Goal: Communication & Community: Answer question/provide support

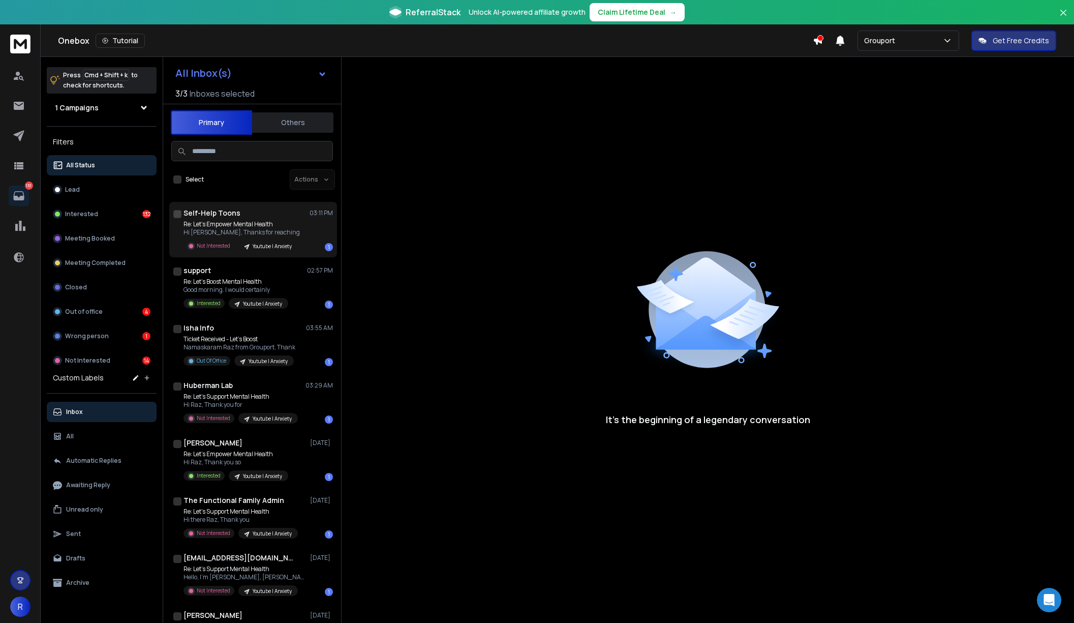
drag, startPoint x: 0, startPoint y: 0, endPoint x: 218, endPoint y: 228, distance: 315.0
click at [219, 227] on p "Re: Let’s Empower Mental Health" at bounding box center [242, 224] width 116 height 8
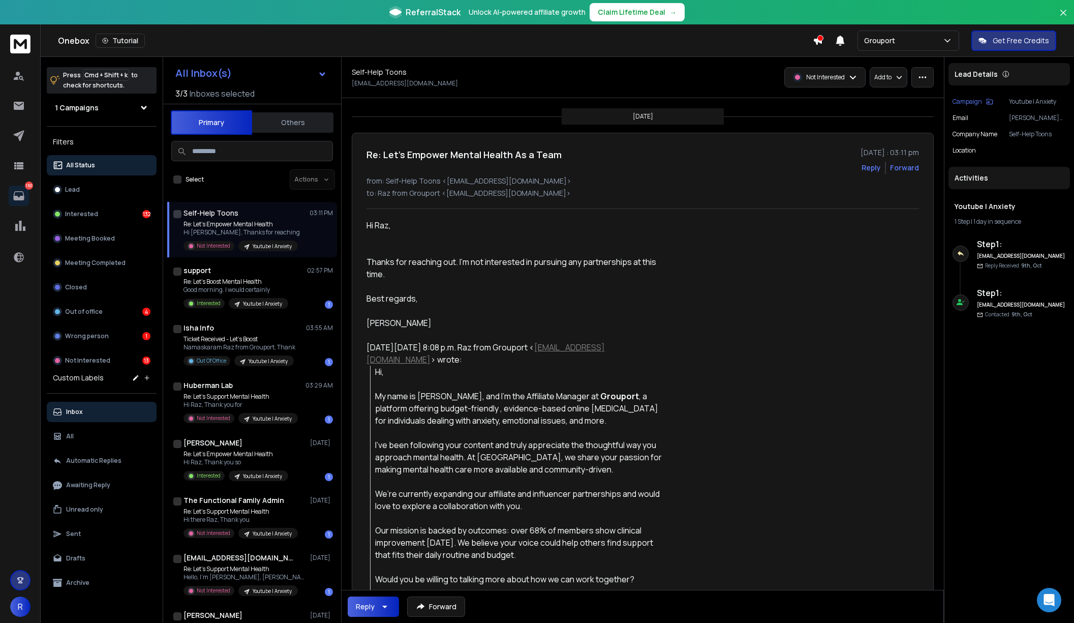
click at [267, 235] on p "Hi [PERSON_NAME], Thanks for reaching" at bounding box center [242, 232] width 116 height 8
click at [246, 283] on p "Re: Let’s Boost Mental Health" at bounding box center [236, 282] width 105 height 8
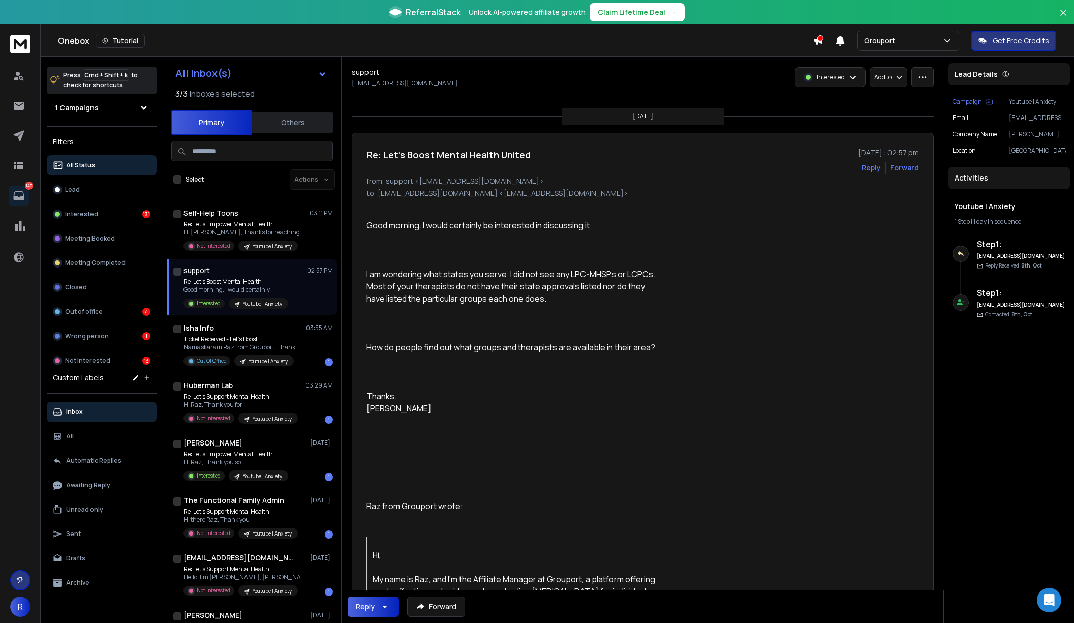
click at [678, 351] on div "Re: Let’s Boost Mental Health United [DATE] : 02:57 pm Reply Forward from: supp…" at bounding box center [643, 547] width 553 height 800
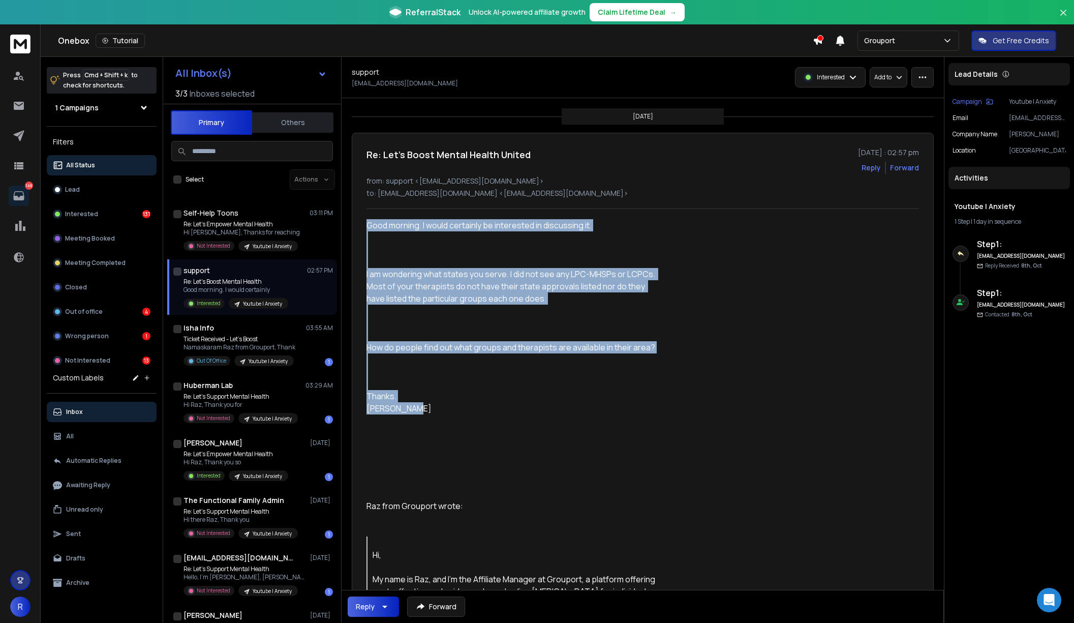
drag, startPoint x: 417, startPoint y: 419, endPoint x: 349, endPoint y: 216, distance: 214.0
click at [349, 216] on div "[DATE] Re: Let’s Boost Mental Health United [DATE] : 02:57 pm Reply Forward fro…" at bounding box center [643, 535] width 603 height 854
copy div "Good morning. I would certainly be interested in discussing it. I am wondering …"
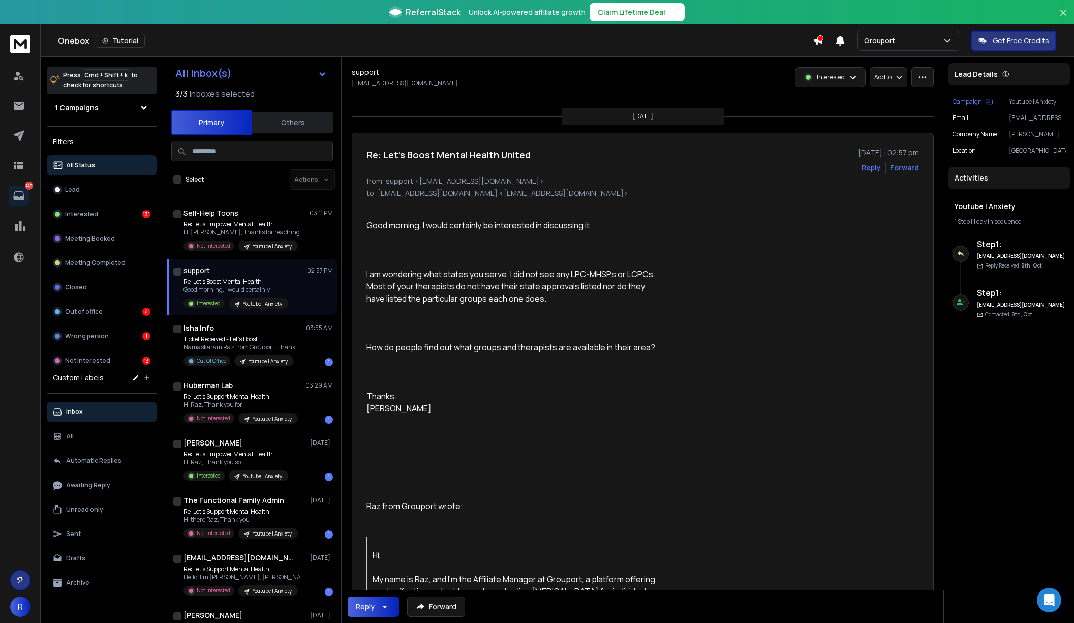
click at [1027, 118] on p "[EMAIL_ADDRESS][DOMAIN_NAME]" at bounding box center [1037, 118] width 57 height 8
click at [250, 293] on p "Good morning. I would certainly" at bounding box center [236, 290] width 105 height 8
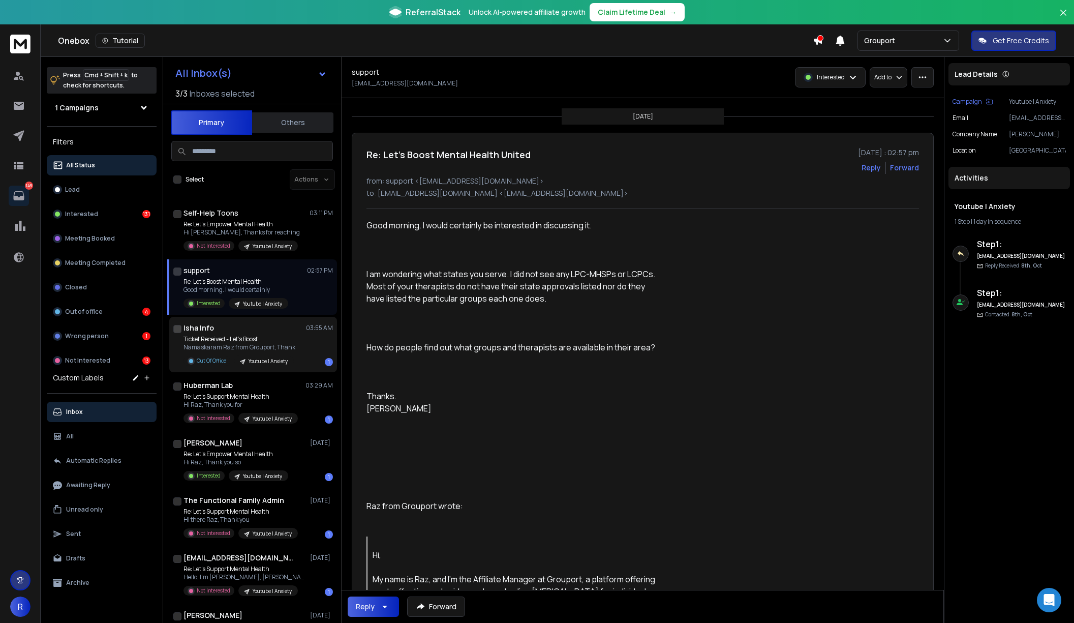
click at [248, 338] on p "Ticket Received - Let’s Boost" at bounding box center [240, 339] width 112 height 8
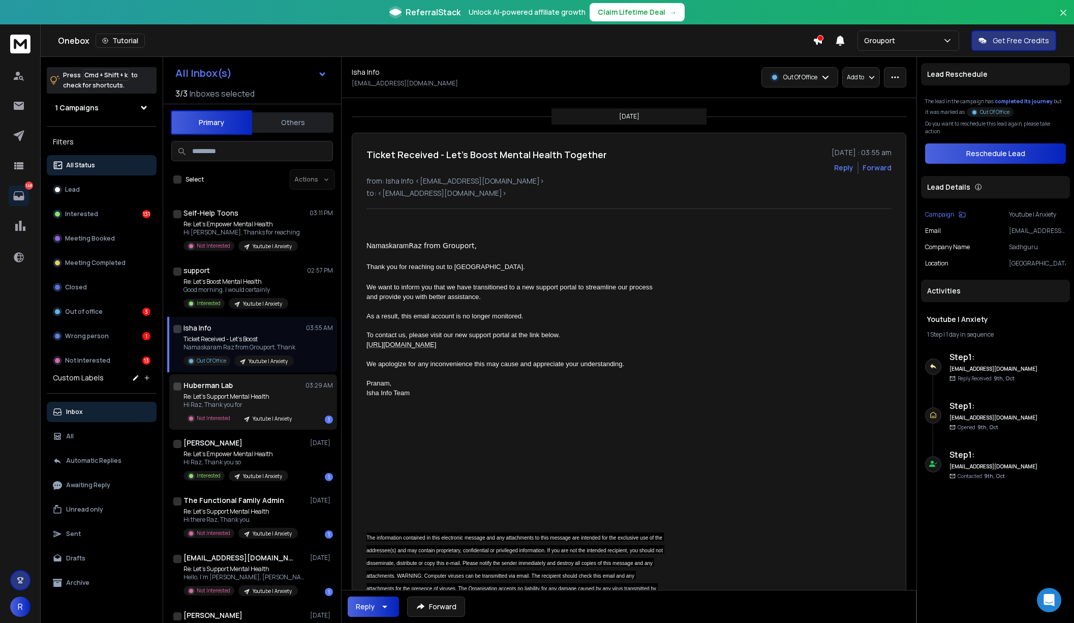
click at [239, 389] on div "Huberman Lab 03:29 AM" at bounding box center [258, 385] width 149 height 10
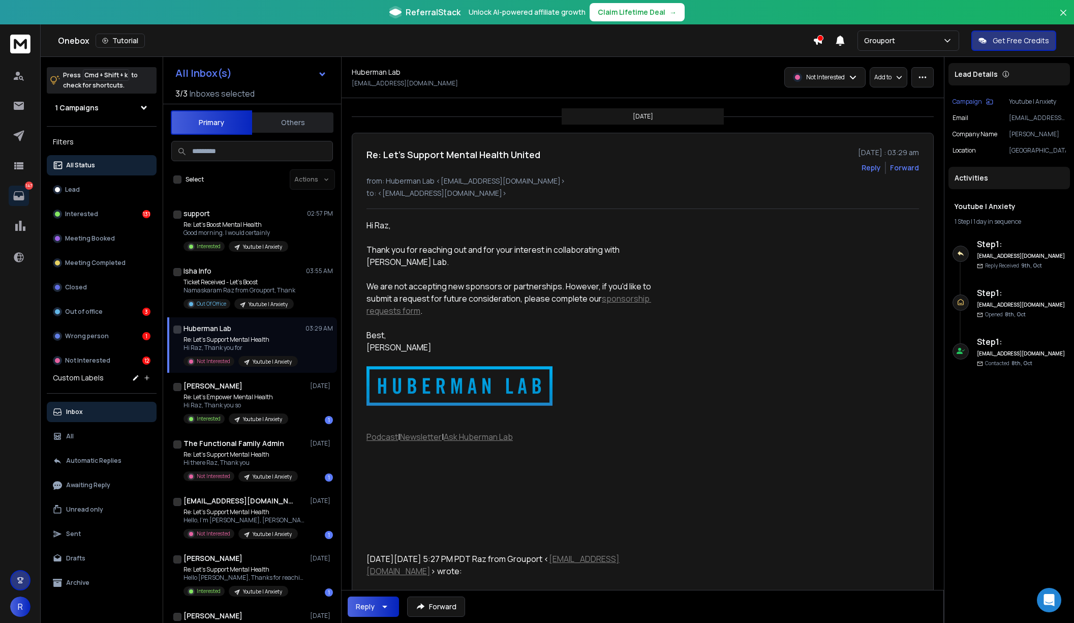
scroll to position [58, 0]
click at [218, 392] on p "Re: Let’s Empower Mental Health" at bounding box center [236, 396] width 105 height 8
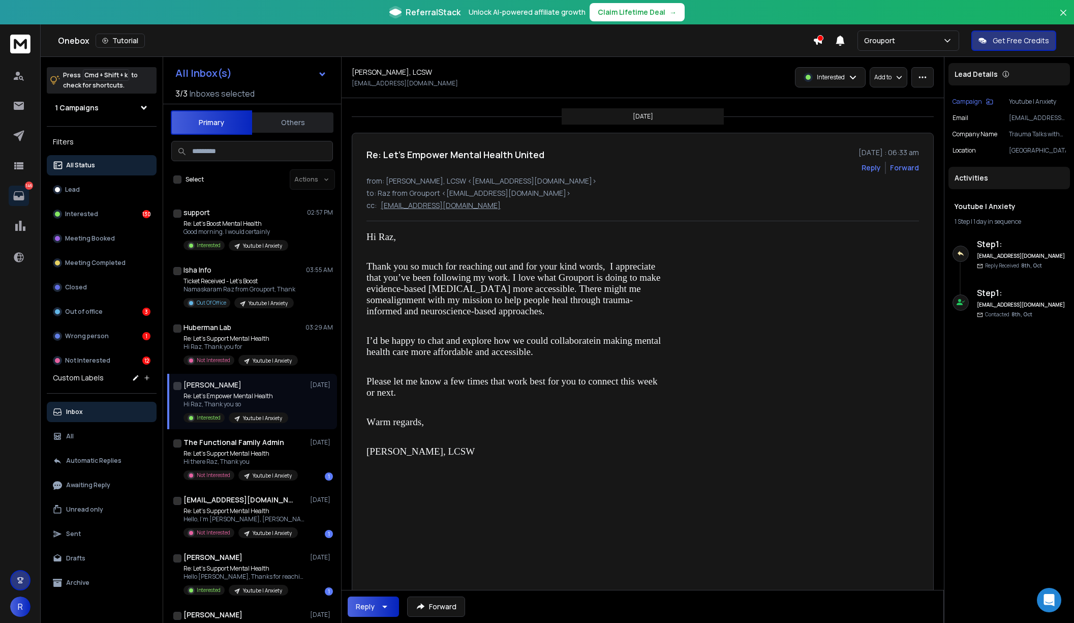
drag, startPoint x: 439, startPoint y: 412, endPoint x: 355, endPoint y: 239, distance: 191.9
copy span "Hi Raz, Thank you so much for reaching out and for your kind words, I appreciat…"
click at [1041, 120] on p "[EMAIL_ADDRESS][DOMAIN_NAME]" at bounding box center [1037, 118] width 57 height 8
drag, startPoint x: 368, startPoint y: 238, endPoint x: 479, endPoint y: 452, distance: 240.8
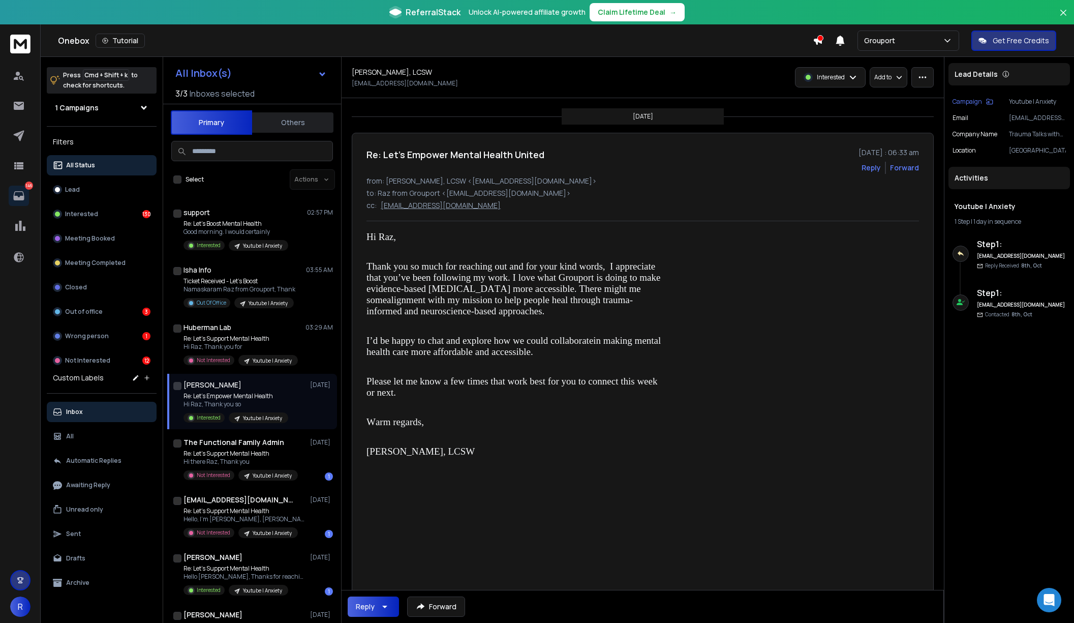
copy span "Hi Raz, Thank you so much for reaching out and for your kind words, I appreciat…"
click at [238, 448] on div "The Functional Family Admin [DATE] Re: Let’s Support Mental Health Hi there Raz…" at bounding box center [258, 458] width 149 height 43
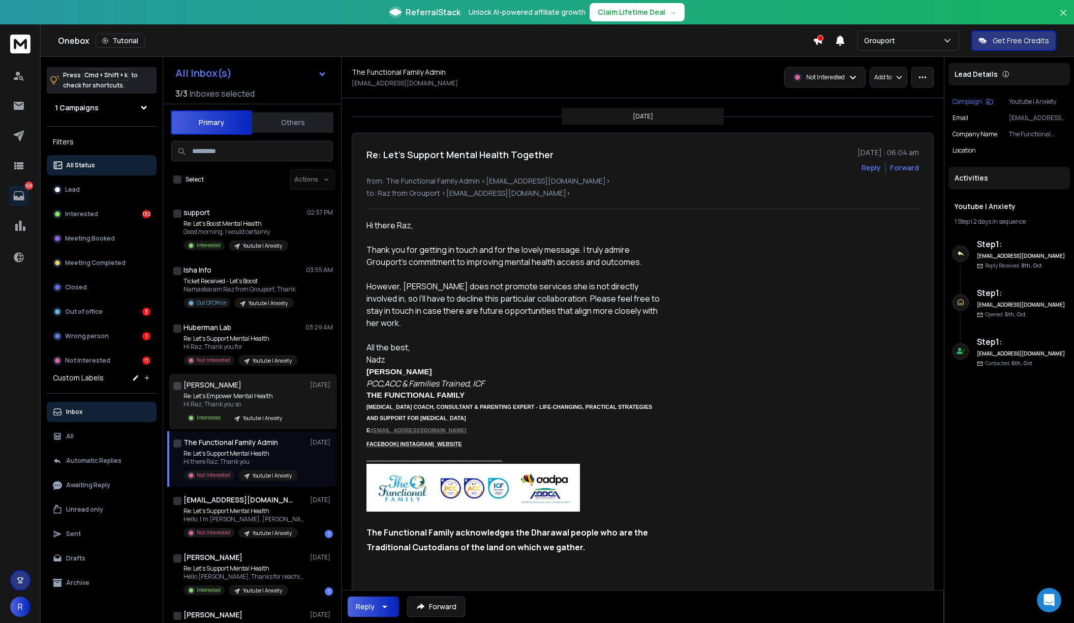
scroll to position [161, 0]
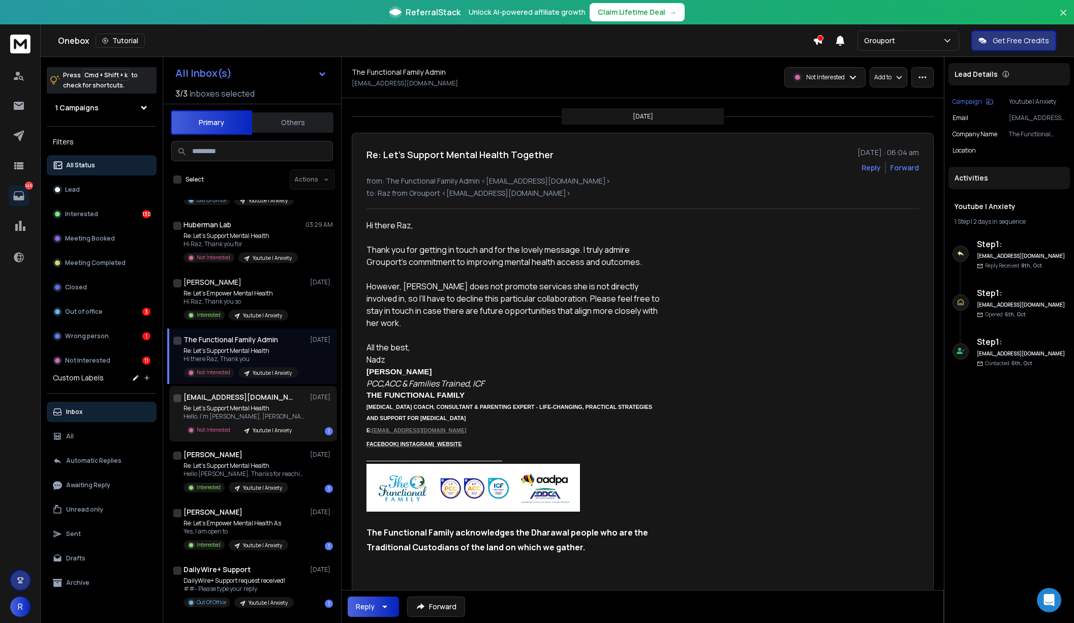
click at [246, 406] on p "Re: Let’s Support Mental Health" at bounding box center [245, 408] width 122 height 8
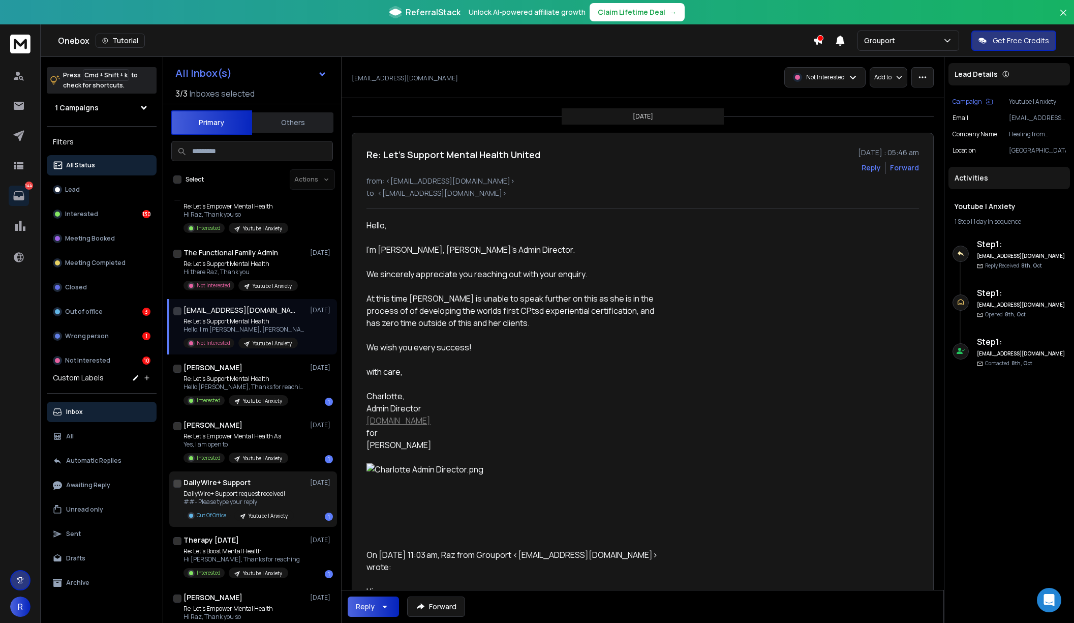
scroll to position [254, 0]
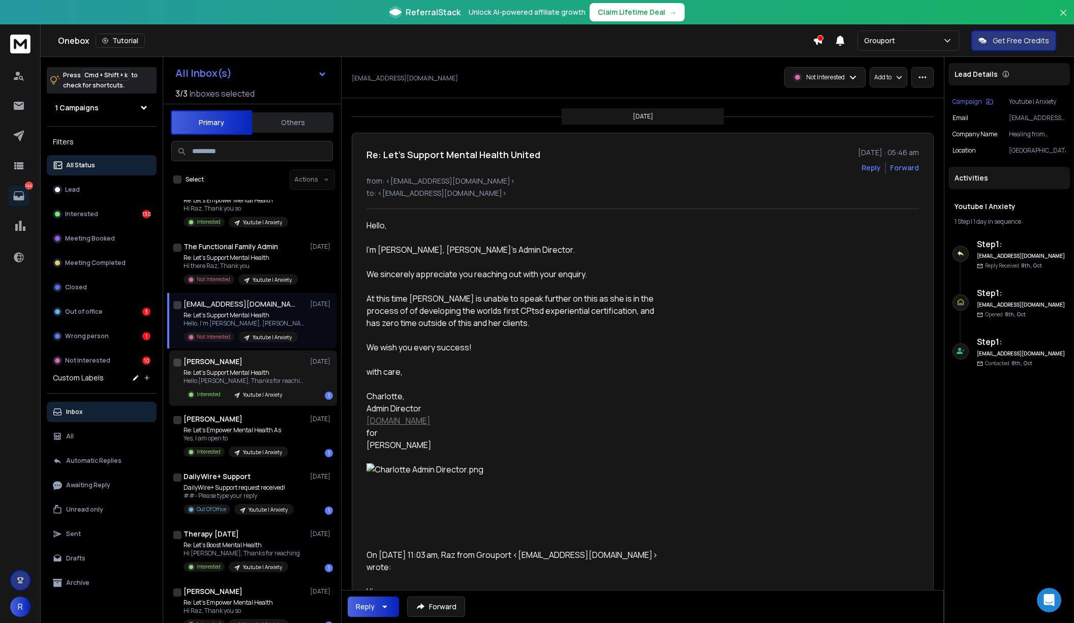
click at [246, 381] on p "Hello [PERSON_NAME], Thanks for reaching" at bounding box center [245, 381] width 122 height 8
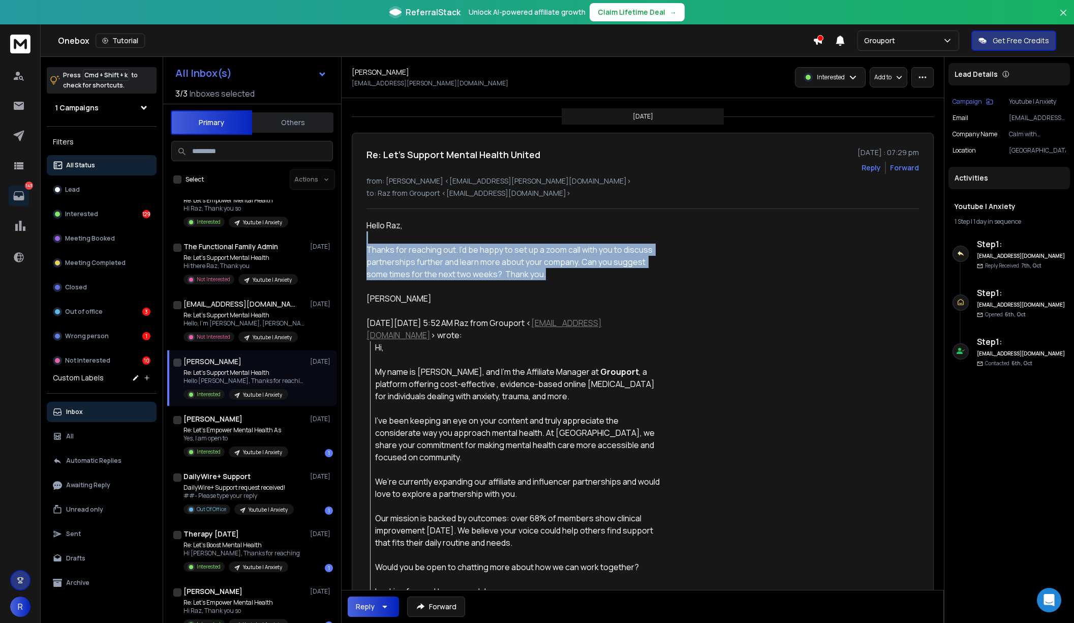
drag, startPoint x: 551, startPoint y: 274, endPoint x: 374, endPoint y: 233, distance: 182.2
click at [388, 240] on div "Hello [PERSON_NAME], Thanks for reaching out. I’d be happy to set up a zoom cal…" at bounding box center [519, 455] width 305 height 472
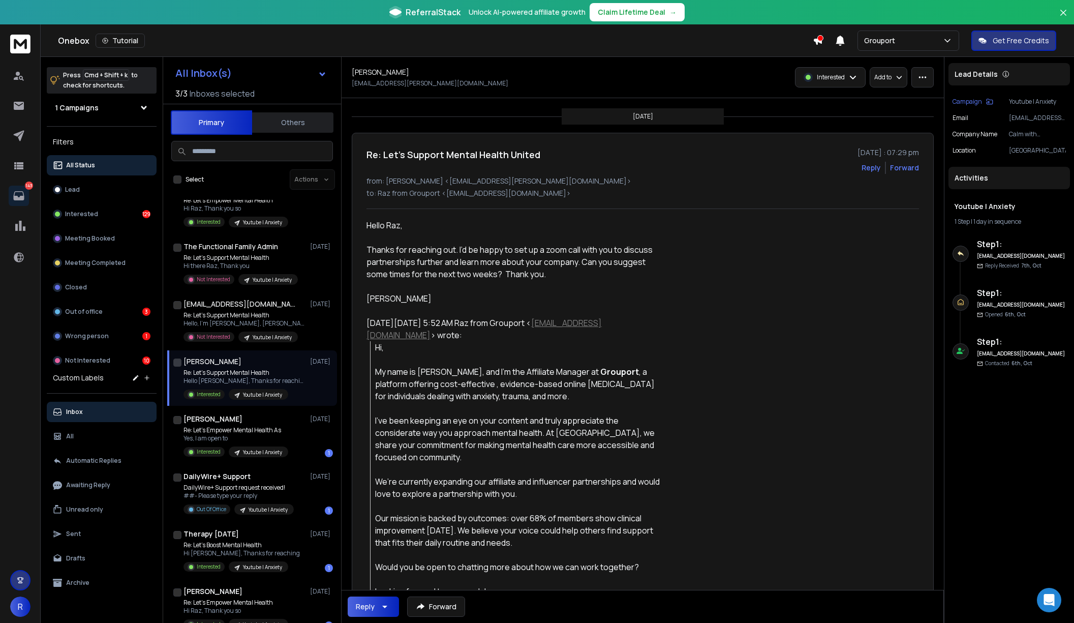
click at [369, 230] on div "Hello Raz," at bounding box center [515, 225] width 297 height 12
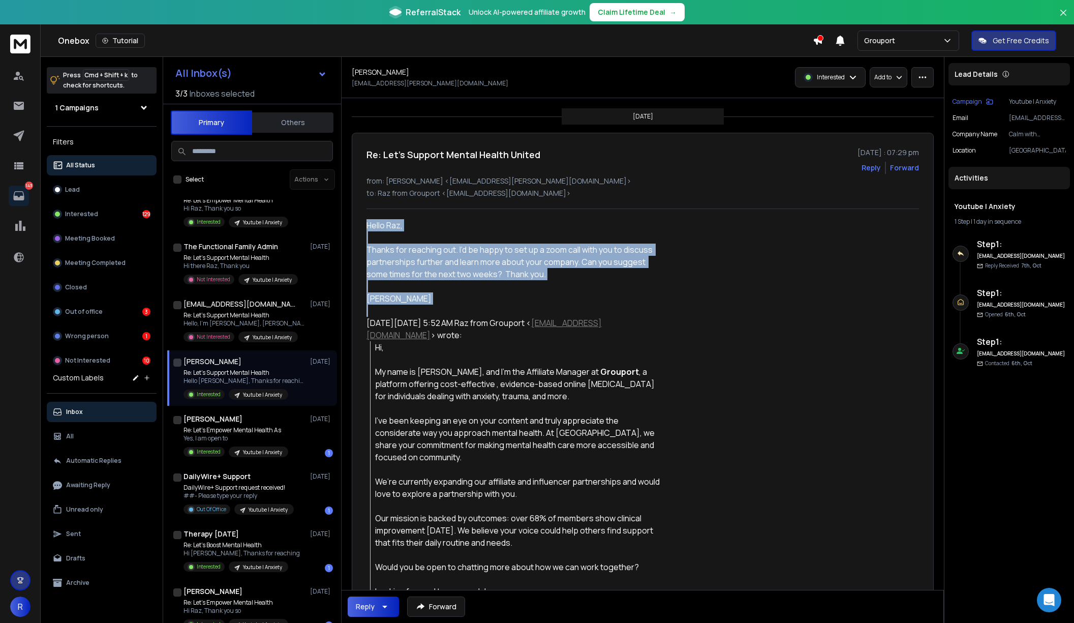
drag, startPoint x: 368, startPoint y: 218, endPoint x: 429, endPoint y: 311, distance: 111.1
click at [429, 311] on div "Re: Let’s Support Mental Health United [DATE] : 07:29 pm Reply Forward from: [P…" at bounding box center [643, 419] width 553 height 544
copy div "Hello [PERSON_NAME], Thanks for reaching out. I’d be happy to set up a zoom cal…"
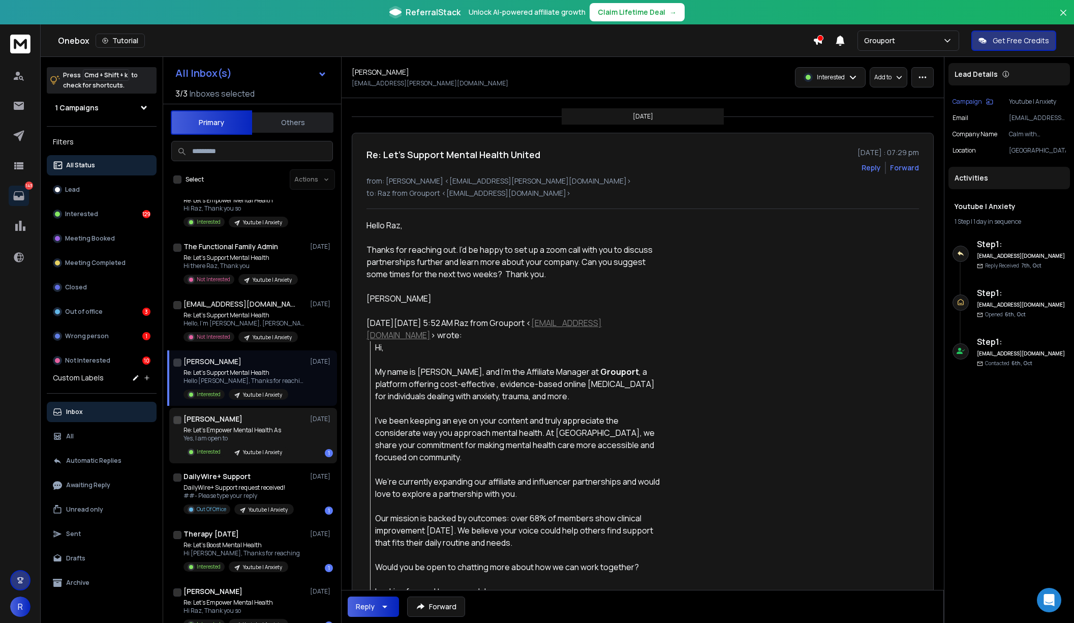
click at [231, 436] on p "Yes, I am open to" at bounding box center [236, 438] width 105 height 8
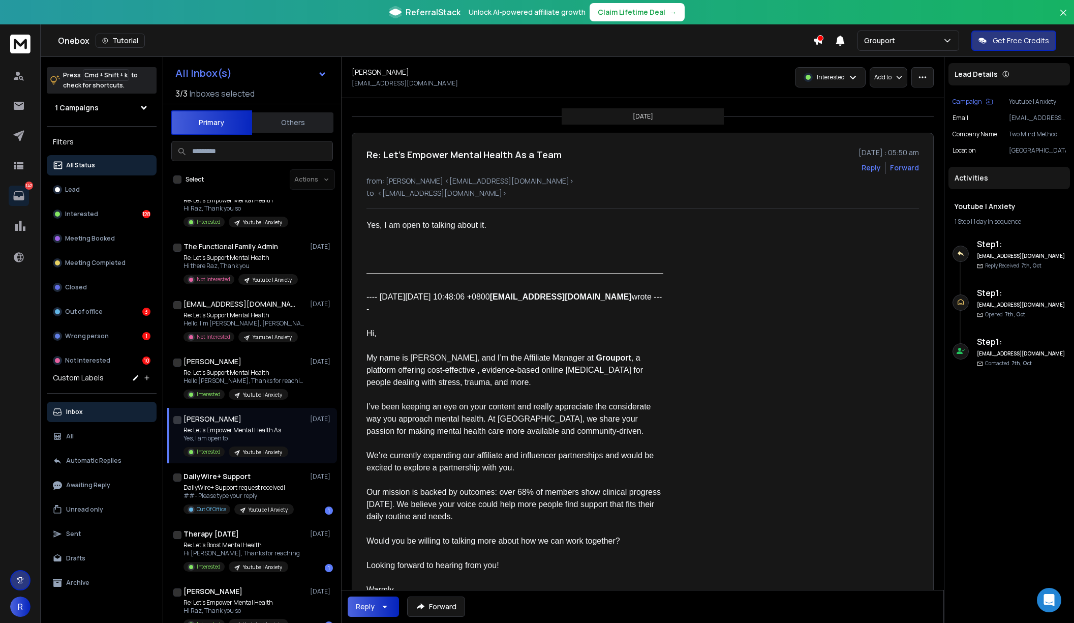
click at [444, 224] on div "Yes, I am open to talking about it." at bounding box center [515, 225] width 297 height 12
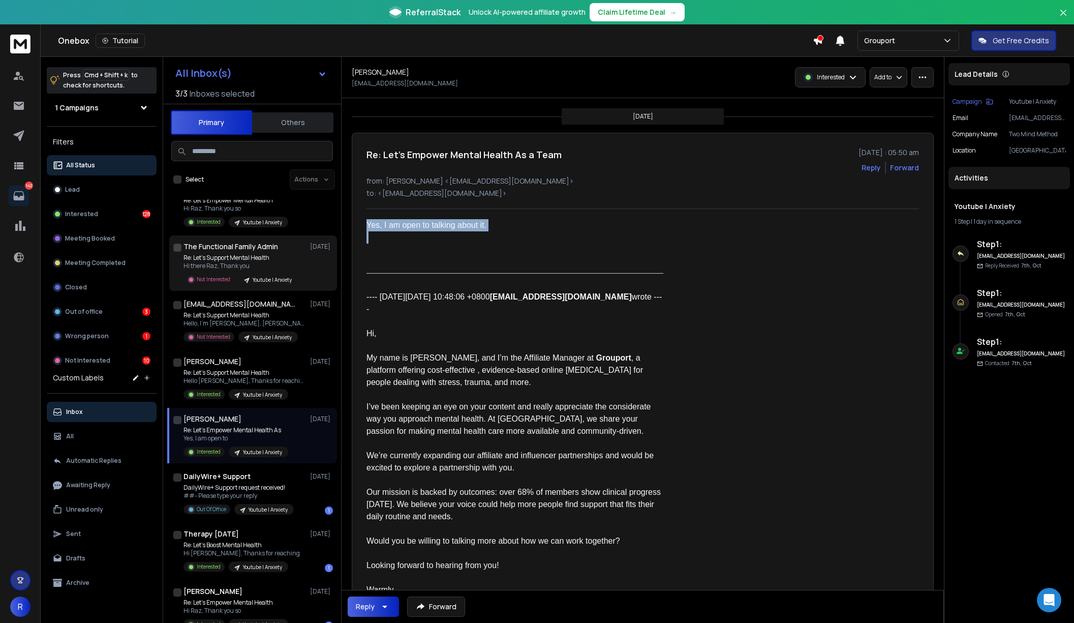
copy div "Yes, I am open to talking about it."
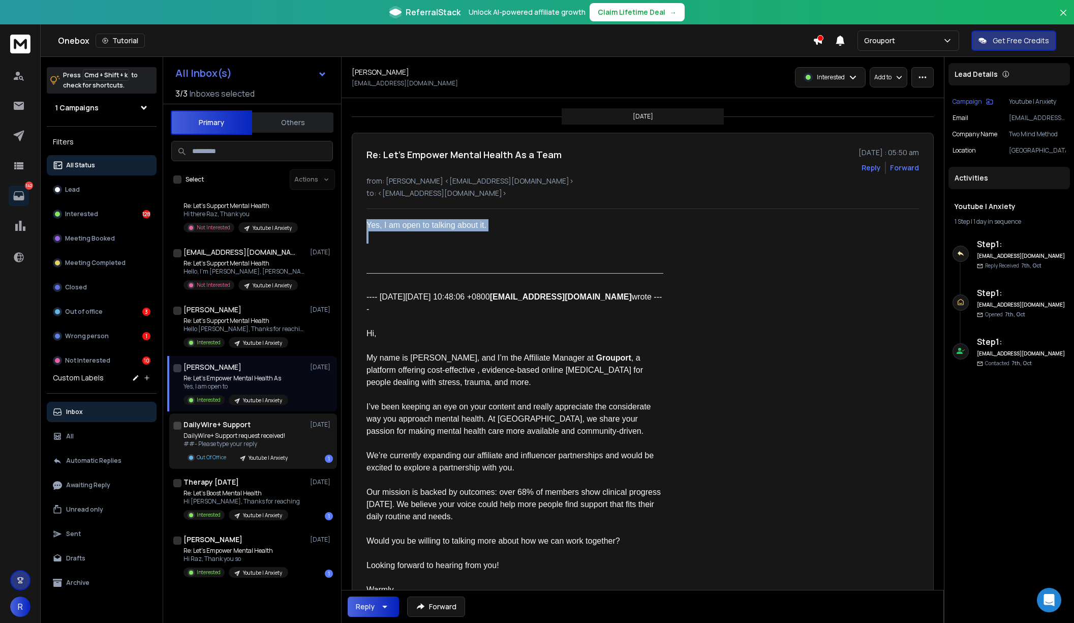
scroll to position [306, 0]
click at [255, 437] on p "DailyWire+ Support request received!" at bounding box center [239, 435] width 110 height 8
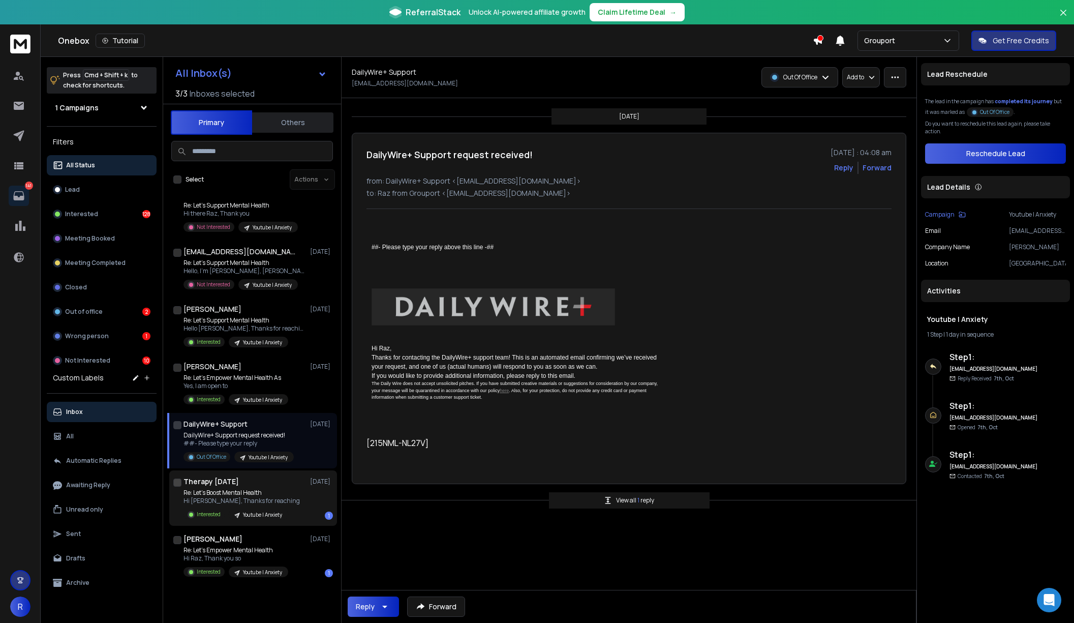
click at [242, 490] on p "Re: Let’s Boost Mental Health" at bounding box center [242, 493] width 116 height 8
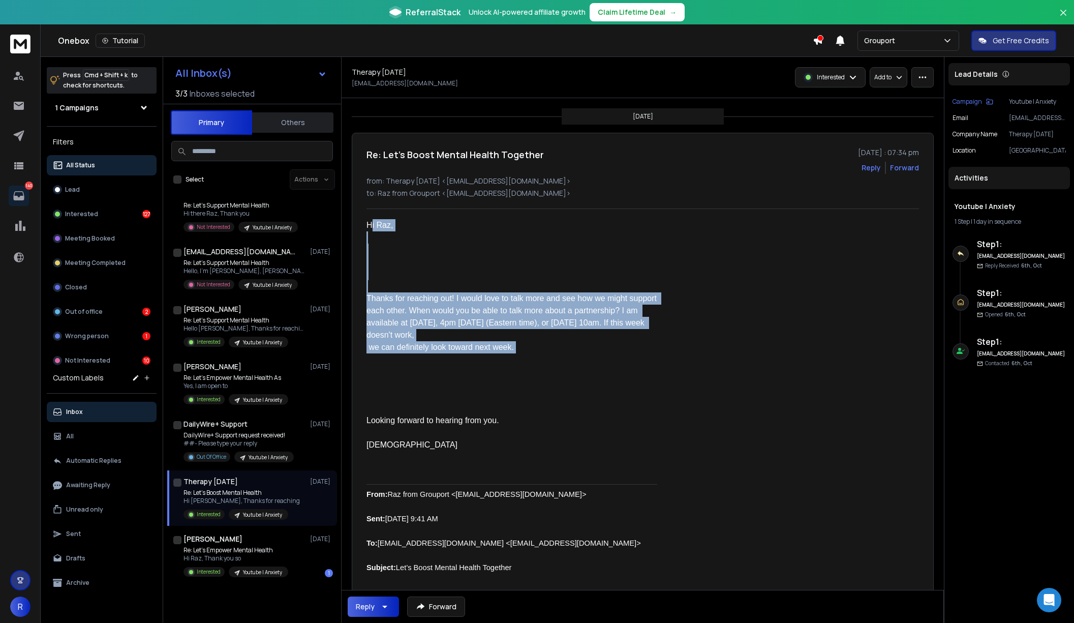
drag, startPoint x: 484, startPoint y: 348, endPoint x: 363, endPoint y: 234, distance: 165.8
copy div "Hi [PERSON_NAME], Thanks for reaching out! I would love to talk more and see ho…"
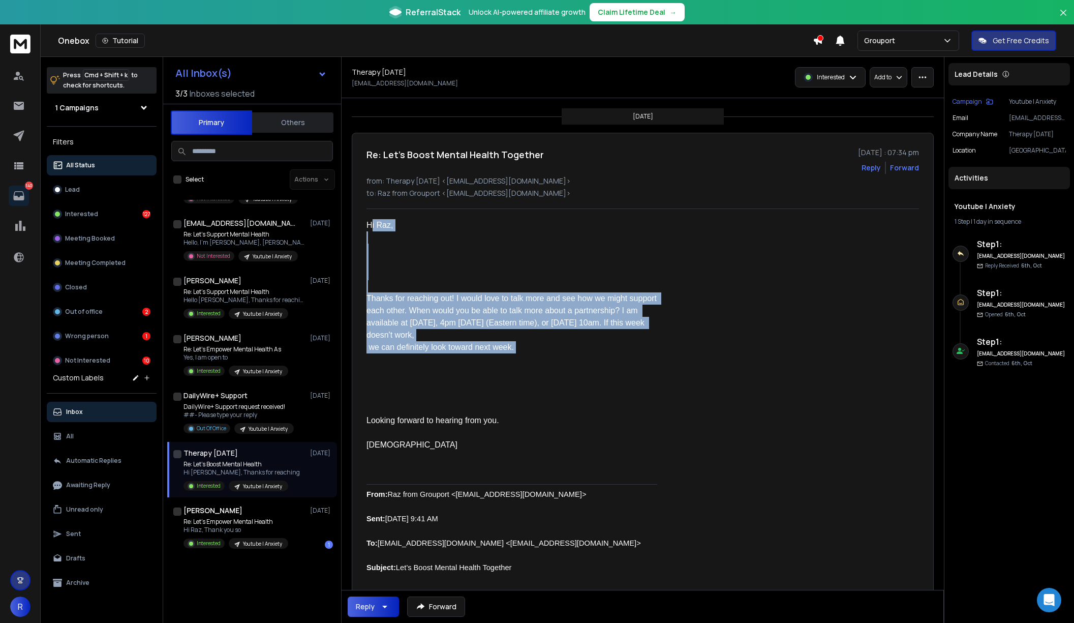
scroll to position [336, 0]
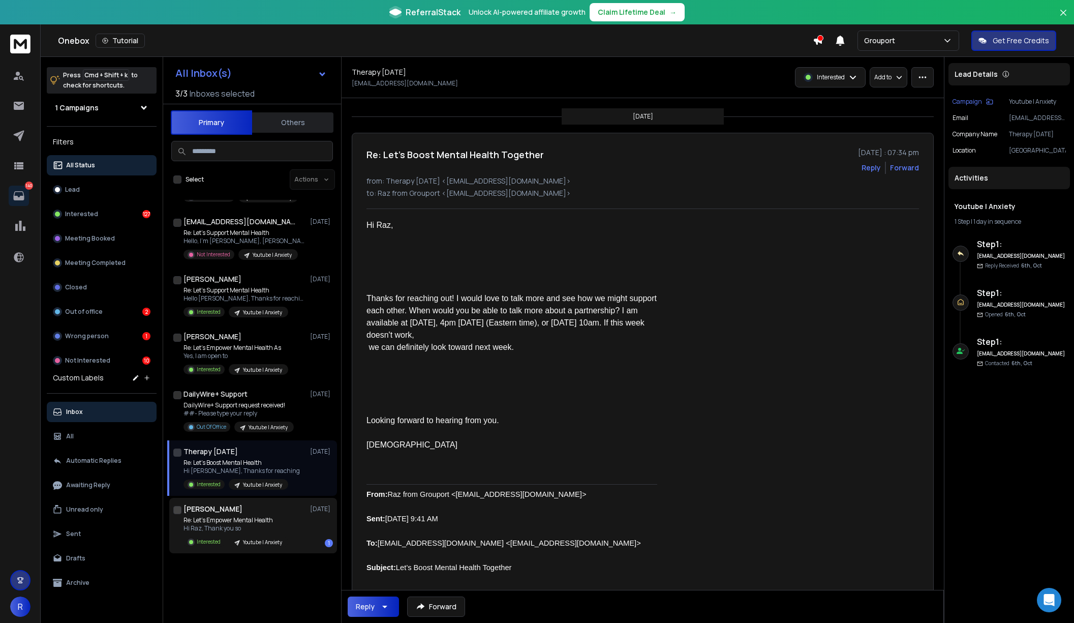
click at [247, 504] on div "[PERSON_NAME] [DATE]" at bounding box center [258, 509] width 149 height 10
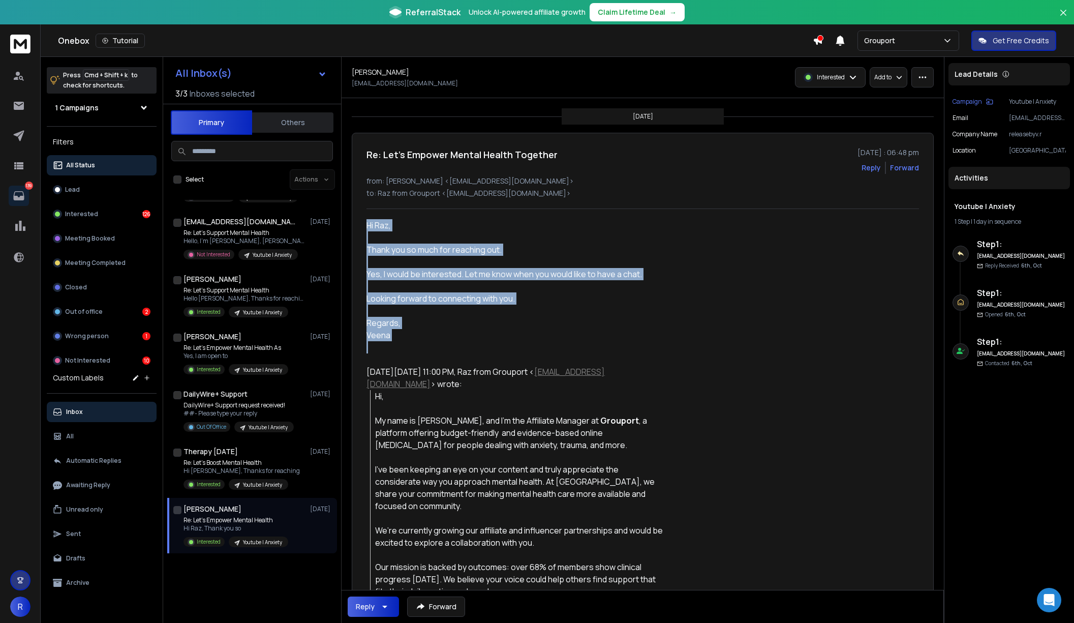
drag, startPoint x: 412, startPoint y: 343, endPoint x: 359, endPoint y: 220, distance: 133.5
click at [359, 220] on div "Re: Let’s Empower Mental Health Together [DATE] : 06:48 pm Reply Forward from: …" at bounding box center [643, 444] width 582 height 622
copy div "Hi Raz, Thank you so much for reaching out. Yes, I would be interested. Let me …"
click at [78, 111] on h1 "1 Campaigns" at bounding box center [77, 108] width 44 height 10
click at [77, 155] on div "All Campaigns" at bounding box center [100, 155] width 97 height 16
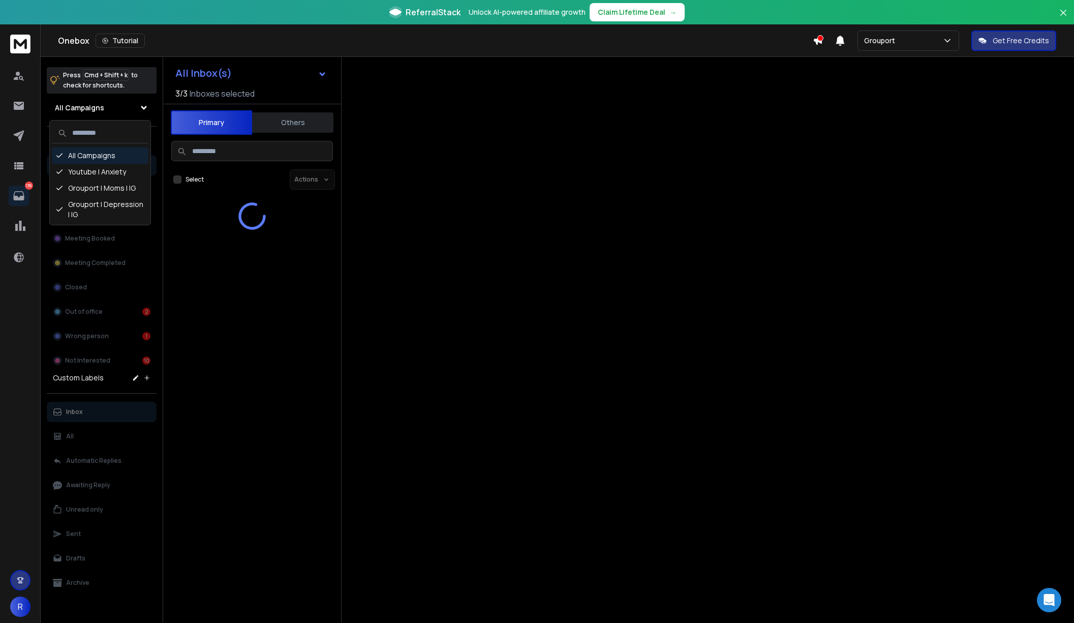
scroll to position [0, 0]
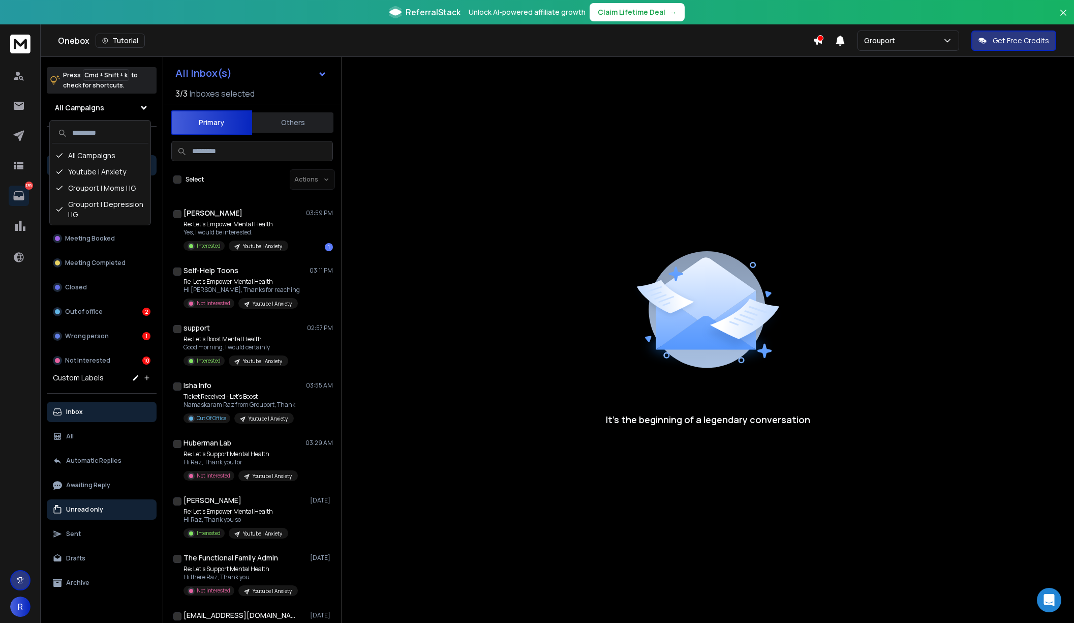
click at [73, 511] on p "Unread only" at bounding box center [84, 509] width 37 height 8
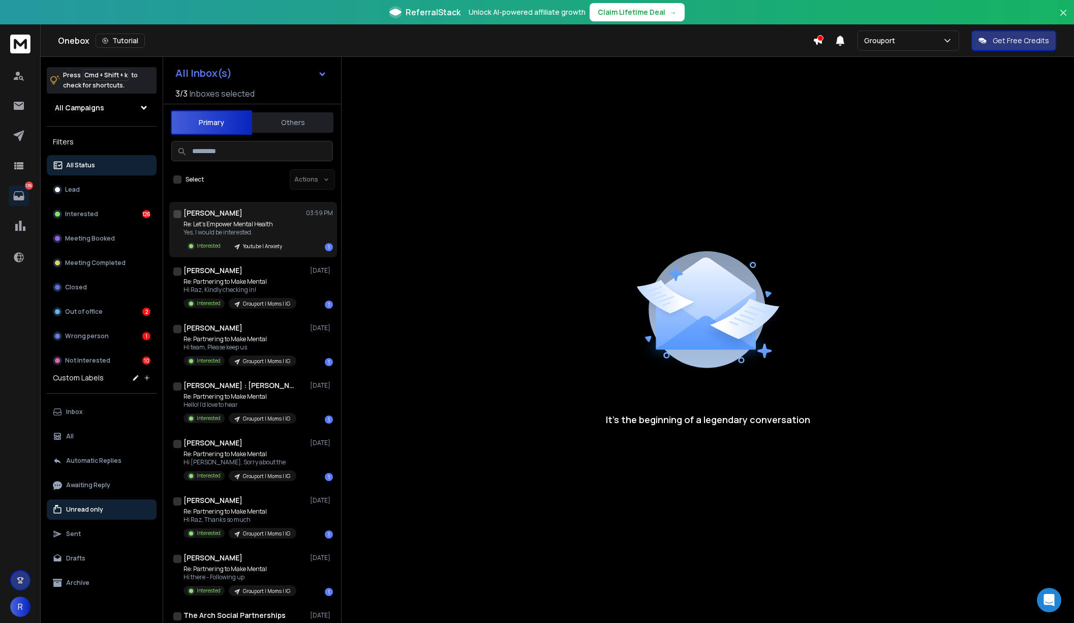
click at [279, 226] on p "Re: Let’s Empower Mental Health" at bounding box center [236, 224] width 105 height 8
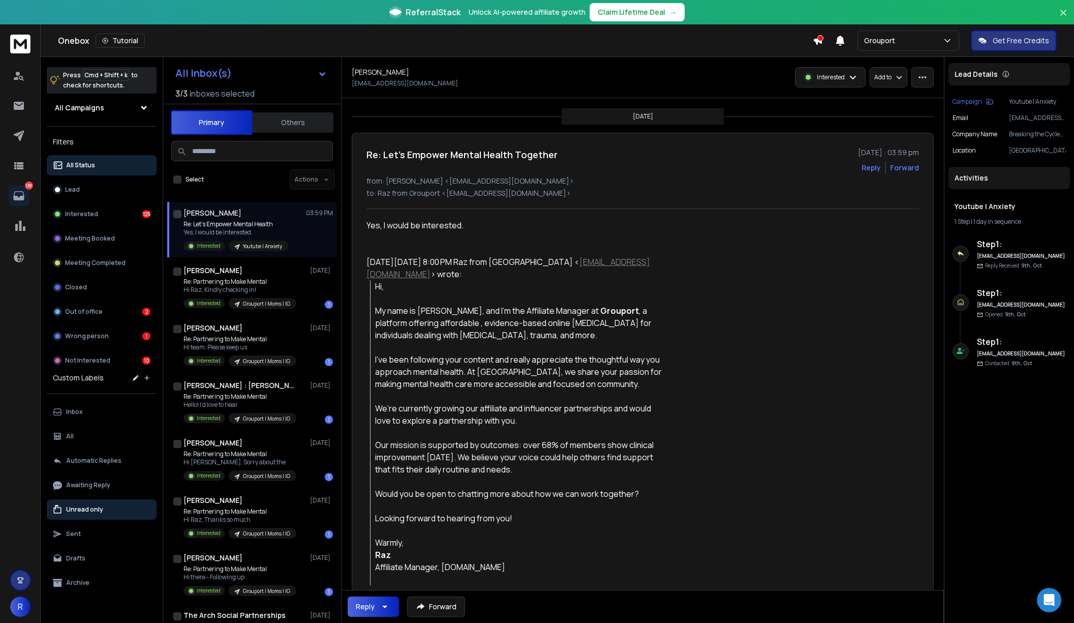
click at [1028, 118] on p "[EMAIL_ADDRESS][DOMAIN_NAME]" at bounding box center [1037, 118] width 57 height 8
click at [449, 226] on div "Yes, I would be interested." at bounding box center [515, 225] width 297 height 12
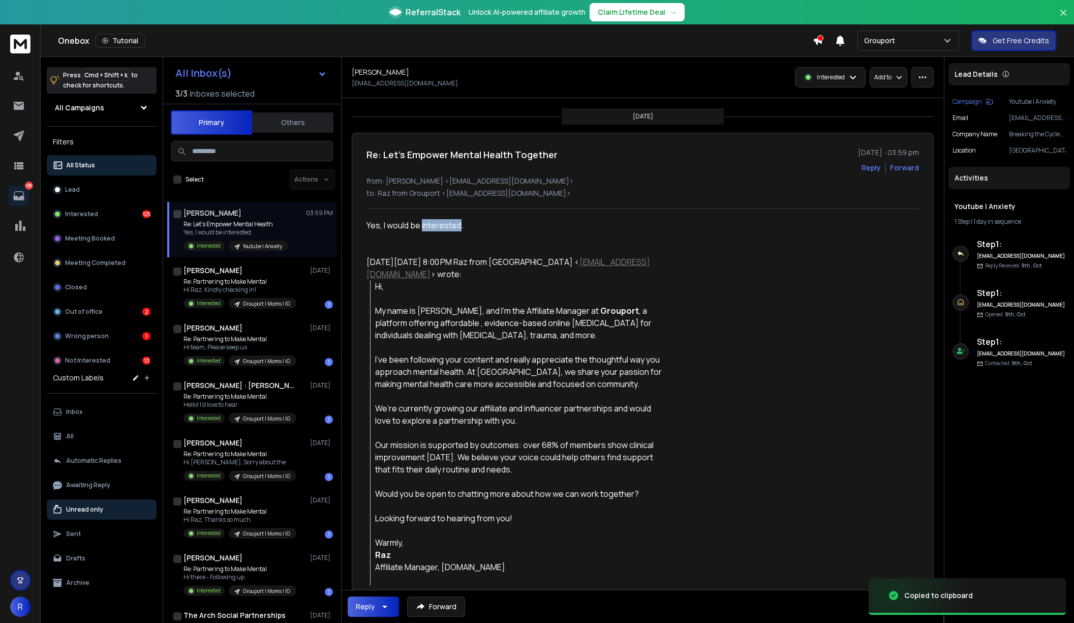
click at [449, 226] on div "Yes, I would be interested." at bounding box center [515, 225] width 297 height 12
copy div "Yes, I would be interested."
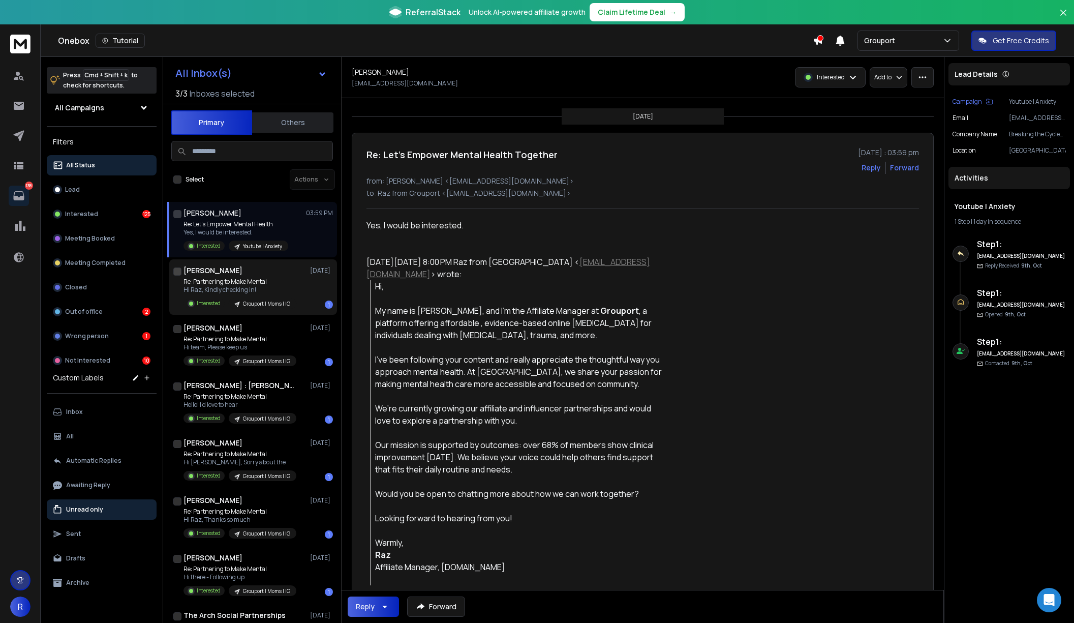
click at [238, 282] on p "Re: Partnering to Make Mental" at bounding box center [240, 282] width 113 height 8
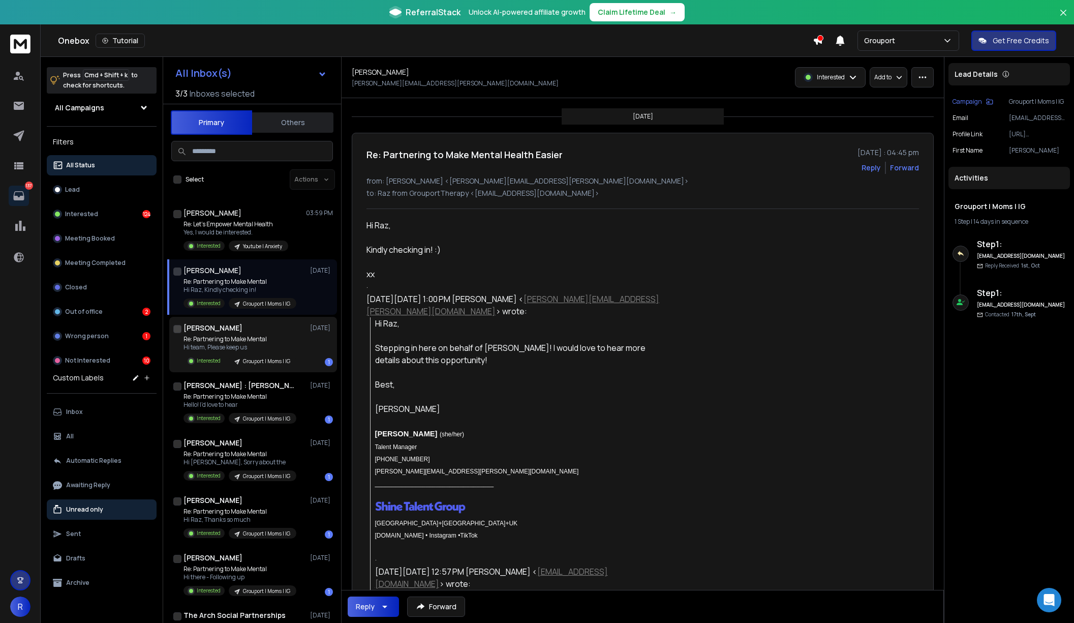
click at [243, 339] on p "Re: Partnering to Make Mental" at bounding box center [240, 339] width 113 height 8
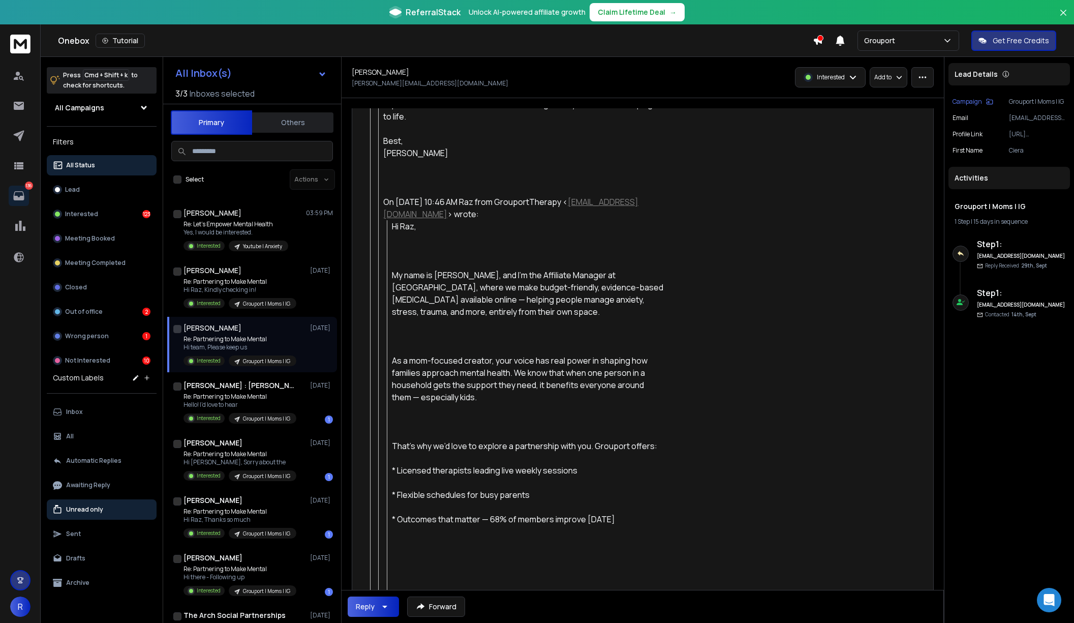
scroll to position [586, 0]
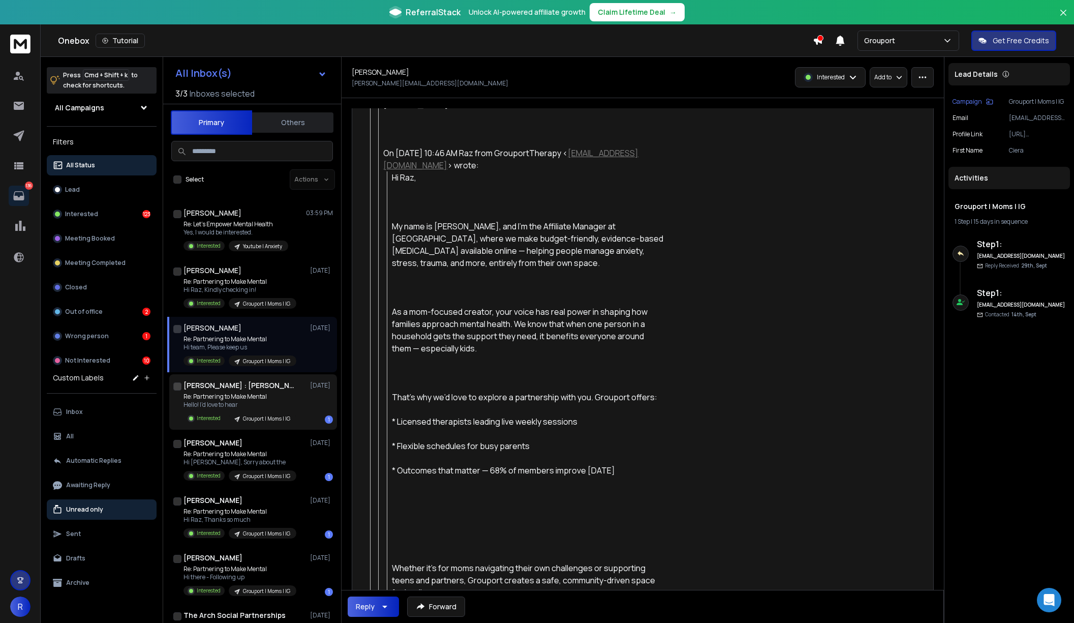
click at [246, 389] on h1 "[PERSON_NAME] : [PERSON_NAME] & Krew" at bounding box center [240, 385] width 112 height 10
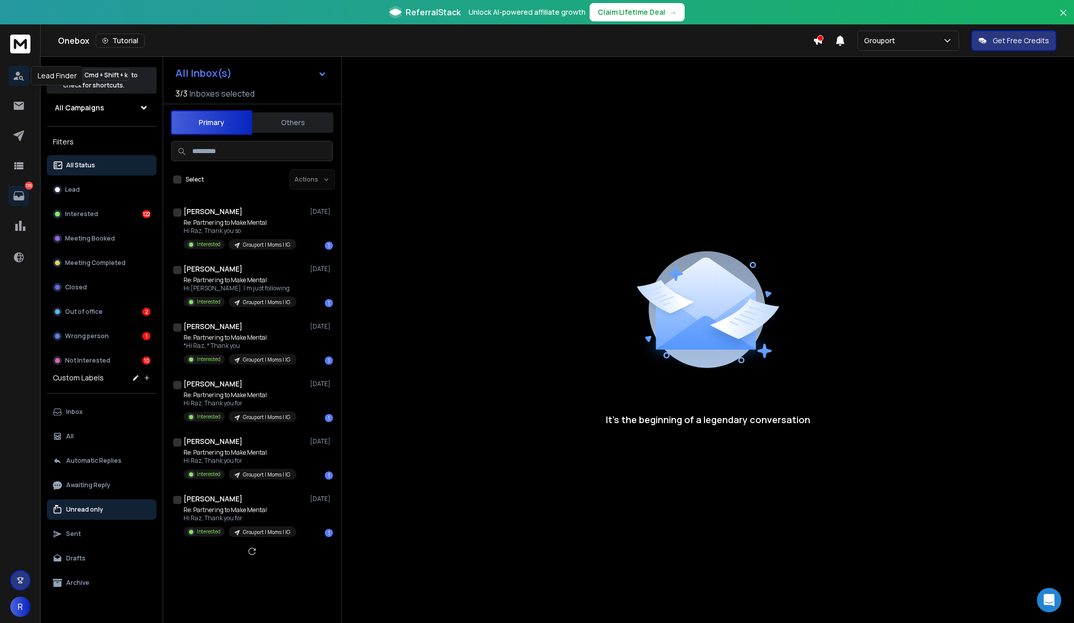
scroll to position [0, 0]
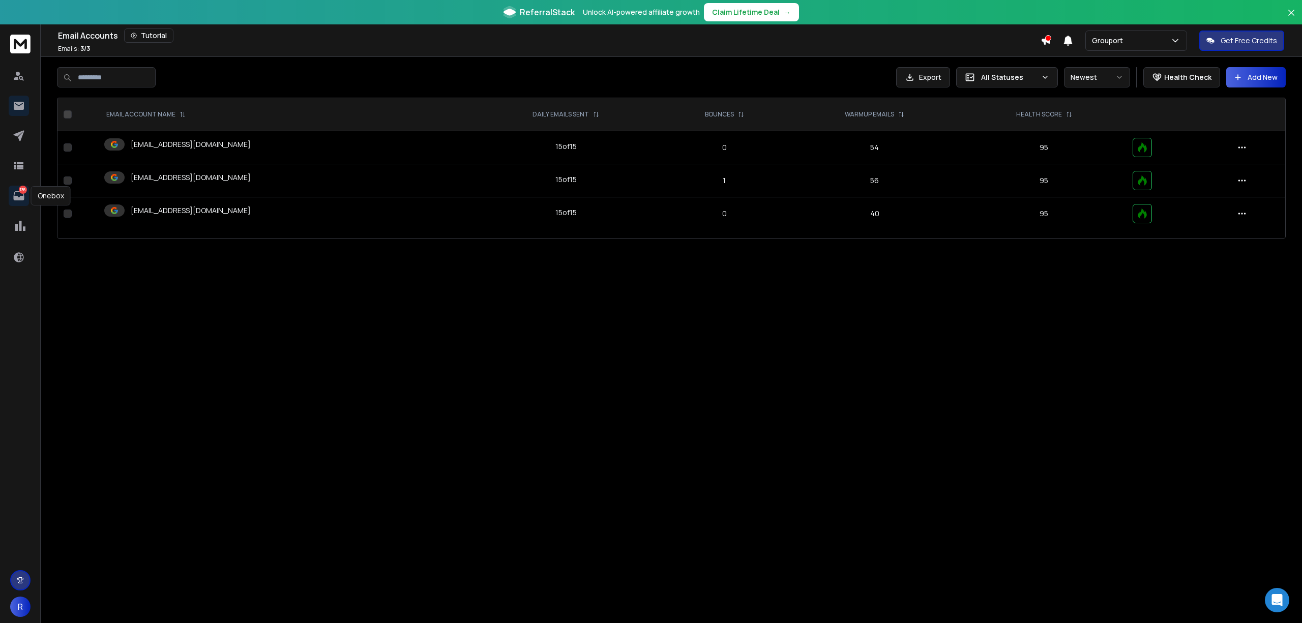
click at [17, 197] on icon at bounding box center [18, 195] width 11 height 9
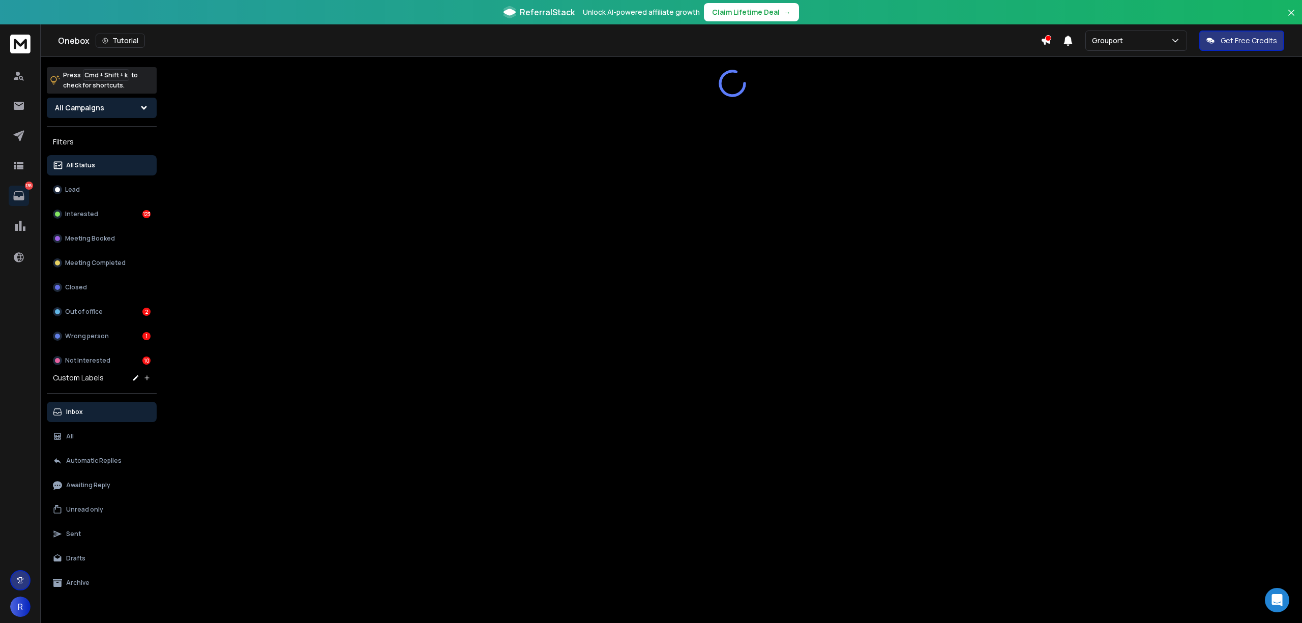
click at [93, 113] on button "All Campaigns" at bounding box center [102, 108] width 110 height 20
click at [81, 155] on div "All Campaigns" at bounding box center [100, 155] width 97 height 16
click at [81, 156] on div "All Campaigns" at bounding box center [100, 155] width 97 height 16
click at [21, 142] on link at bounding box center [19, 136] width 20 height 20
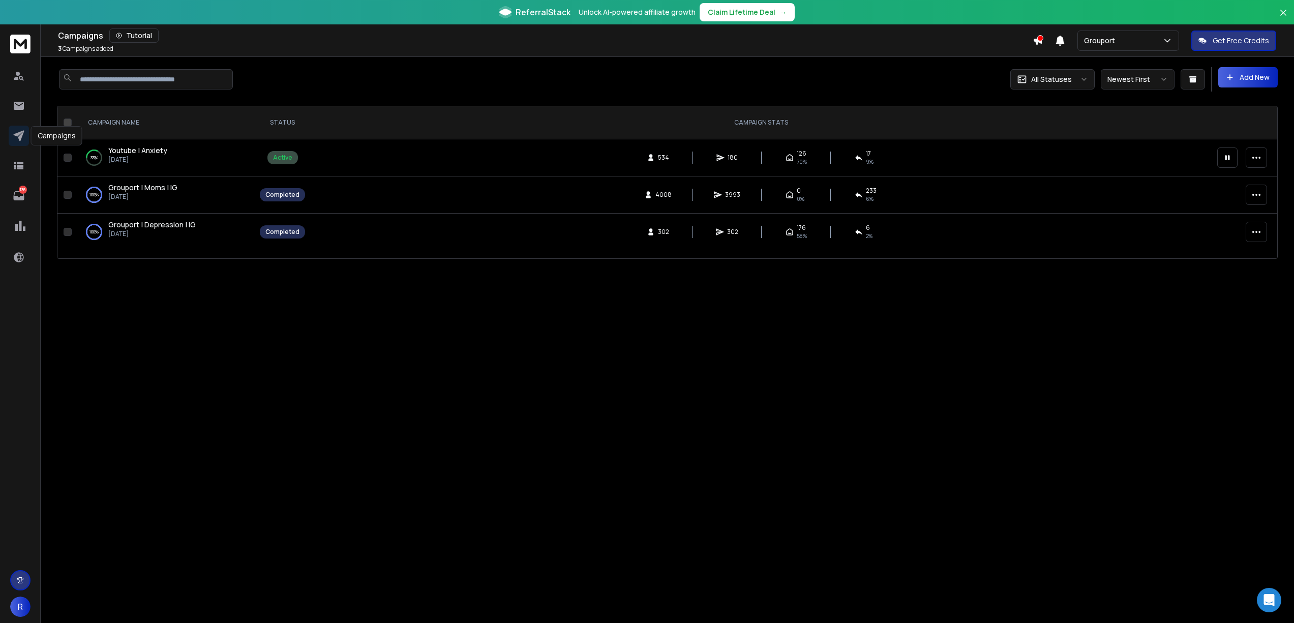
click at [412, 369] on div "Campaigns 3 Campaigns Added All Statuses Newest First Add New CAMPAIGN NAME STA…" at bounding box center [667, 378] width 1221 height 623
